Goal: Communication & Community: Answer question/provide support

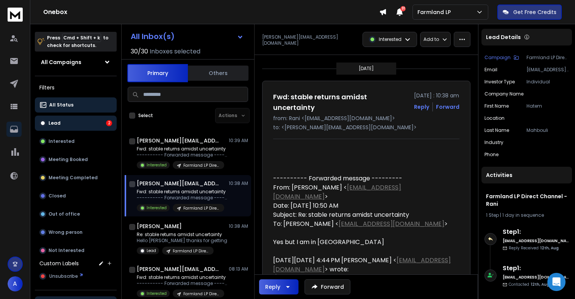
click at [84, 125] on button "Lead 2" at bounding box center [76, 123] width 82 height 15
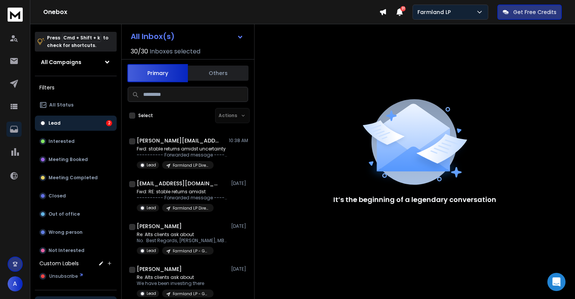
click at [447, 11] on p "Farmland LP" at bounding box center [435, 12] width 36 height 8
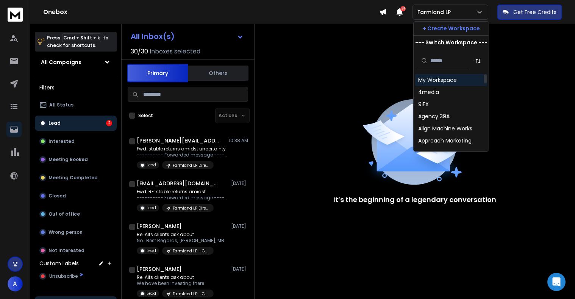
click at [446, 83] on div "My Workspace" at bounding box center [437, 80] width 39 height 8
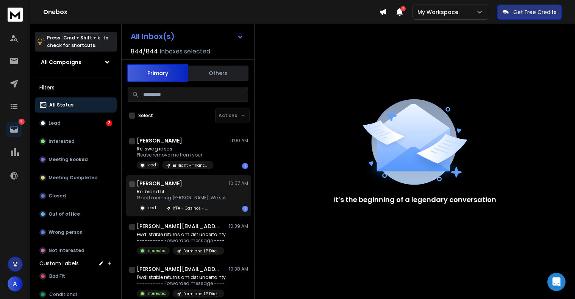
click at [204, 195] on p "Good morning Lauren, We still" at bounding box center [182, 198] width 90 height 6
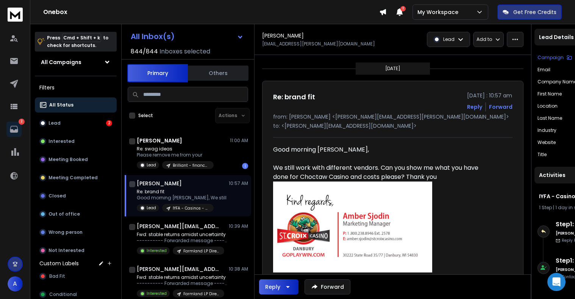
click at [510, 107] on div "Forward" at bounding box center [500, 107] width 23 height 8
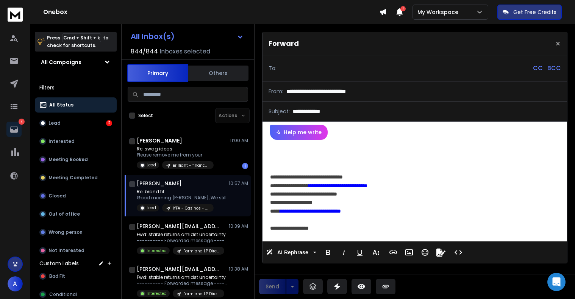
click at [306, 68] on input at bounding box center [306, 68] width 53 height 14
type input "**********"
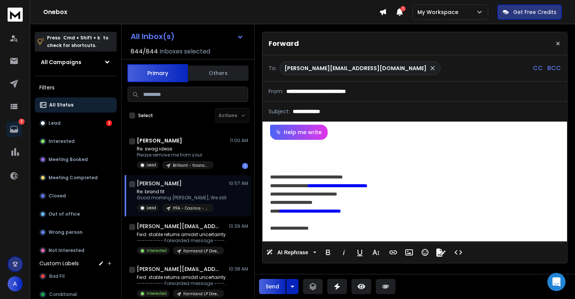
click at [538, 68] on p "CC" at bounding box center [538, 68] width 10 height 9
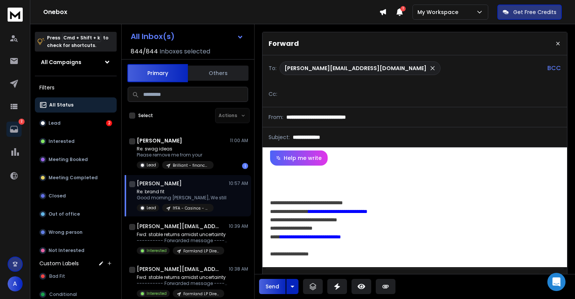
click at [274, 287] on button "Send" at bounding box center [272, 286] width 27 height 15
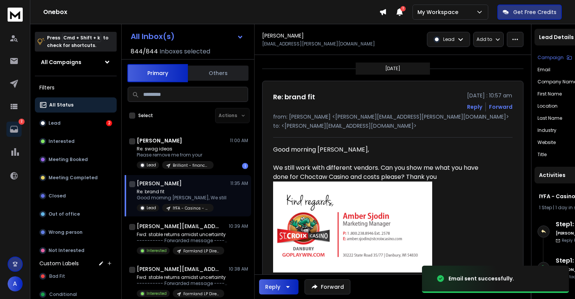
click at [446, 42] on div "Lead" at bounding box center [448, 39] width 42 height 14
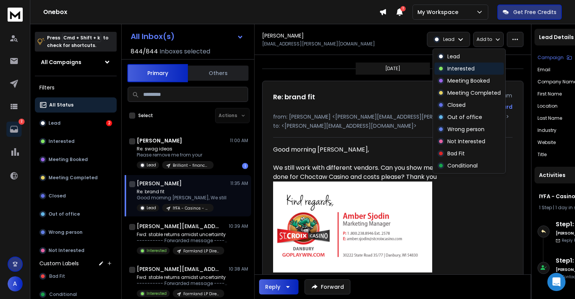
click at [450, 71] on p "Interested" at bounding box center [460, 69] width 27 height 8
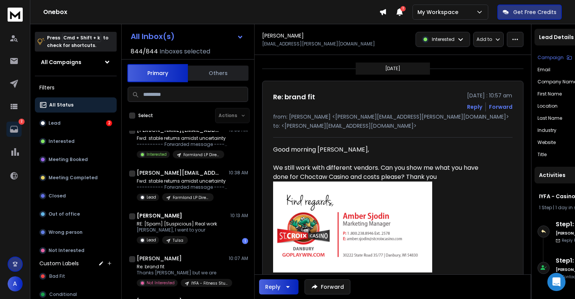
scroll to position [109, 0]
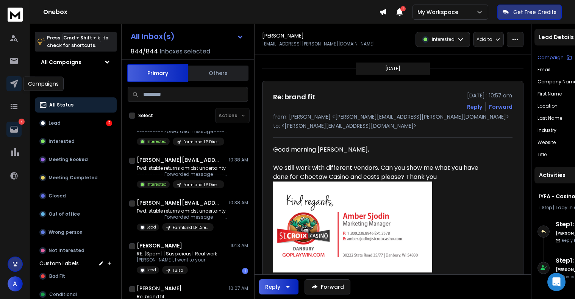
click at [17, 83] on icon at bounding box center [13, 83] width 9 height 9
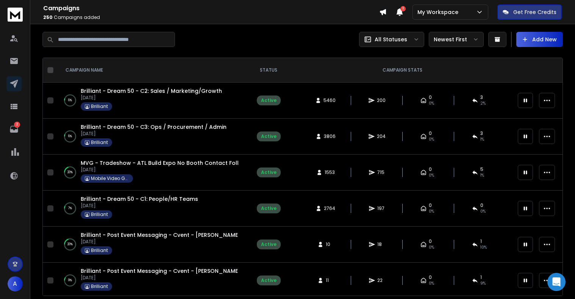
click at [158, 35] on input at bounding box center [108, 39] width 133 height 15
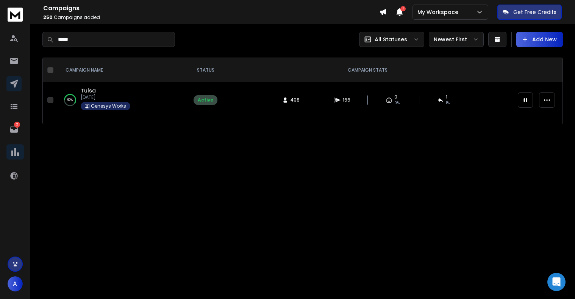
type input "*****"
click at [12, 127] on icon at bounding box center [13, 129] width 9 height 9
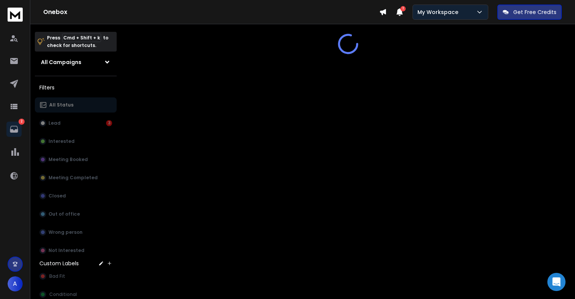
click at [469, 11] on div "My Workspace" at bounding box center [450, 12] width 66 height 8
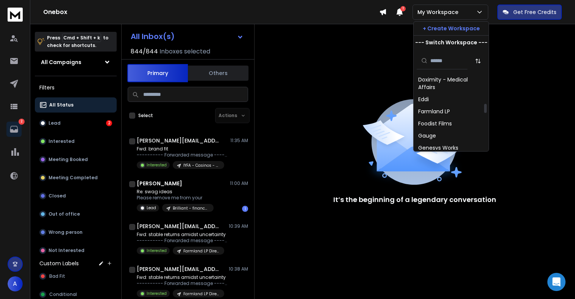
scroll to position [248, 0]
click at [437, 130] on div "Genesys Works" at bounding box center [438, 134] width 40 height 8
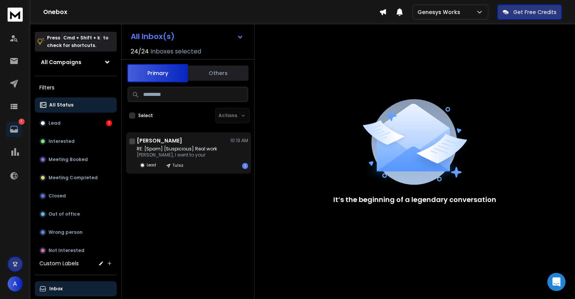
click at [210, 142] on div "[PERSON_NAME] 10:13 AM" at bounding box center [192, 141] width 111 height 8
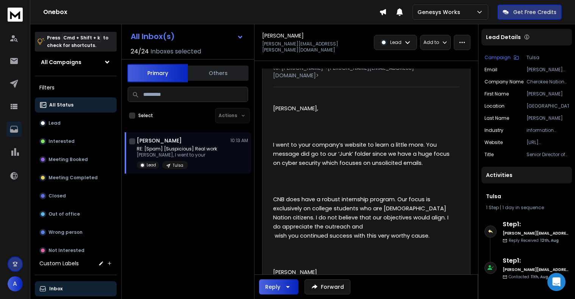
scroll to position [69, 0]
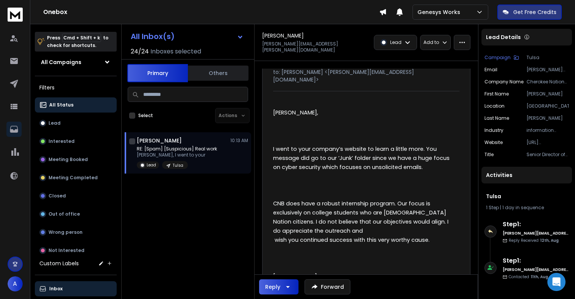
click at [395, 35] on div "Lead" at bounding box center [395, 42] width 42 height 14
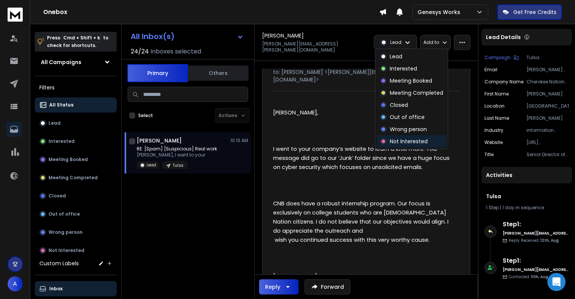
click at [405, 139] on p "Not Interested" at bounding box center [409, 141] width 38 height 8
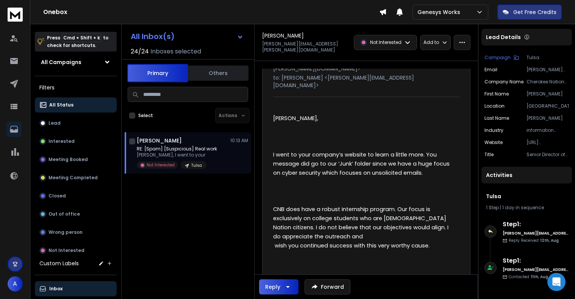
scroll to position [0, 0]
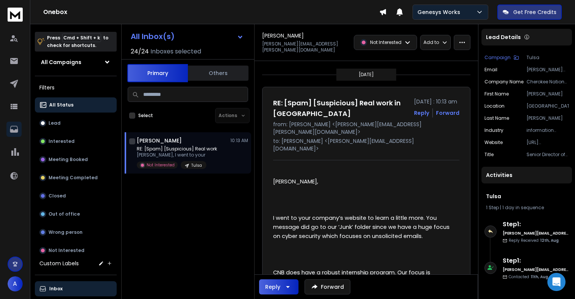
click at [456, 11] on p "Genesys Works" at bounding box center [440, 12] width 46 height 8
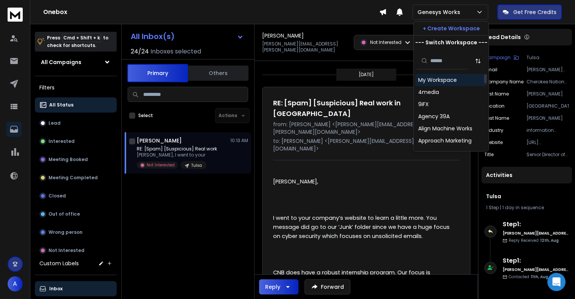
click at [434, 81] on div "My Workspace" at bounding box center [437, 80] width 39 height 8
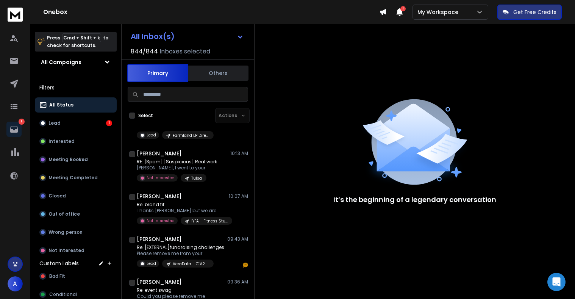
scroll to position [211, 0]
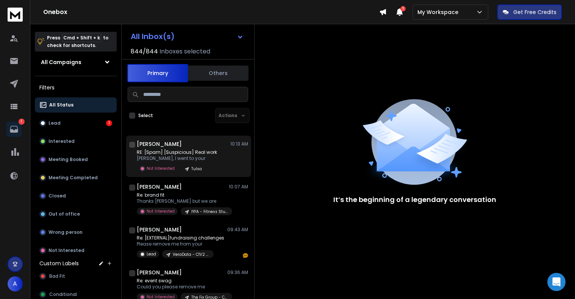
click at [220, 147] on div "[PERSON_NAME] 10:13 AM" at bounding box center [192, 144] width 111 height 8
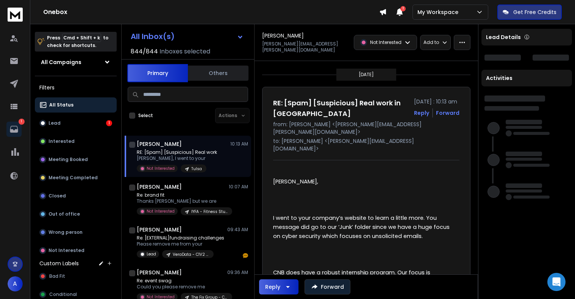
click at [332, 288] on button "Forward" at bounding box center [328, 286] width 46 height 15
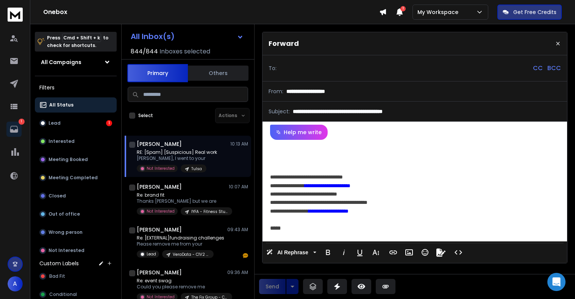
click at [395, 64] on div at bounding box center [405, 68] width 250 height 14
click at [374, 69] on div at bounding box center [405, 68] width 250 height 14
click at [319, 70] on input at bounding box center [306, 68] width 53 height 14
type input "**********"
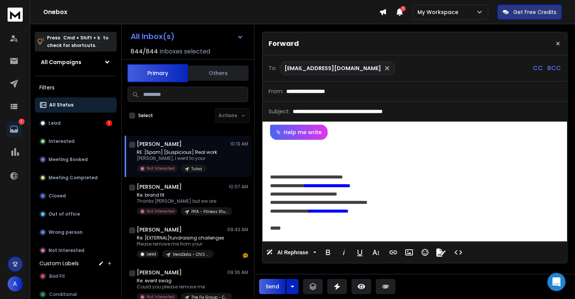
click at [535, 67] on p "CC" at bounding box center [538, 68] width 10 height 9
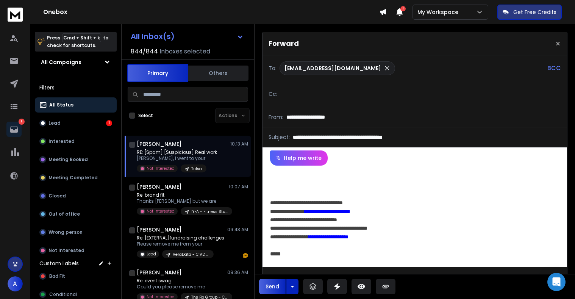
click at [275, 284] on button "Send" at bounding box center [272, 286] width 27 height 15
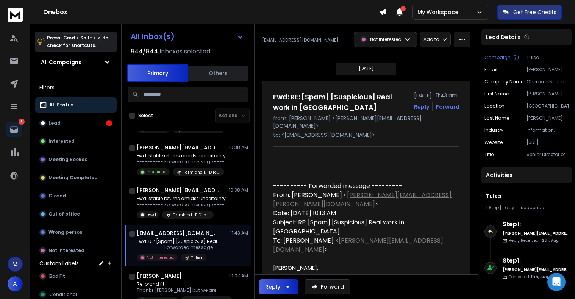
scroll to position [0, 0]
